Goal: Task Accomplishment & Management: Manage account settings

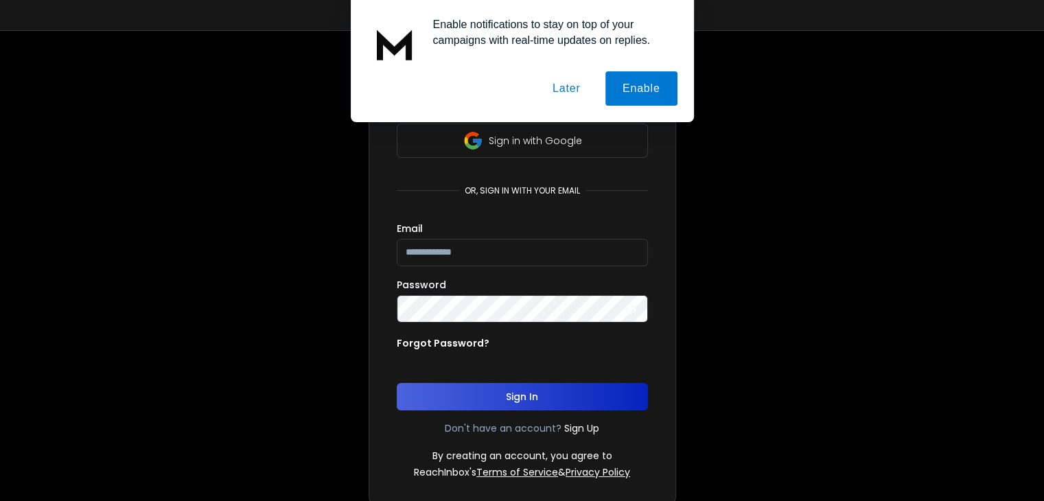
click at [472, 248] on input "email" at bounding box center [522, 252] width 251 height 27
type input "**********"
click at [630, 307] on icon at bounding box center [630, 309] width 12 height 12
click at [539, 401] on button "Sign In" at bounding box center [522, 396] width 251 height 27
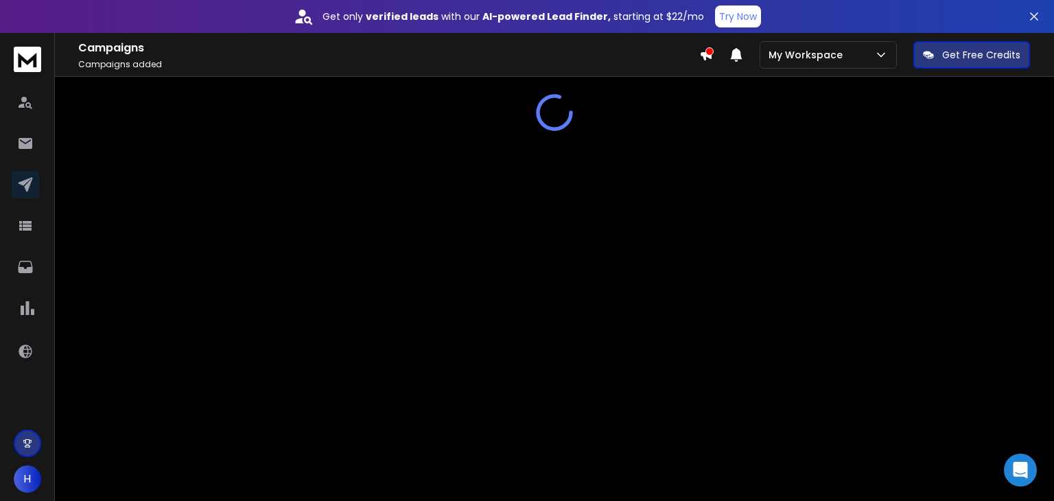
click at [1035, 13] on icon at bounding box center [1034, 16] width 12 height 12
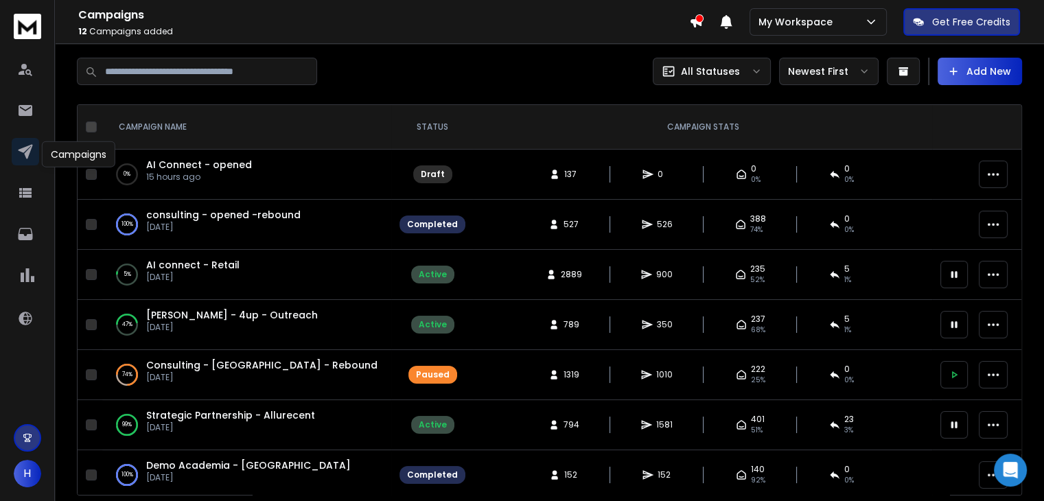
click at [25, 148] on icon at bounding box center [25, 151] width 16 height 16
click at [25, 119] on icon at bounding box center [25, 110] width 16 height 16
